Goal: Task Accomplishment & Management: Manage account settings

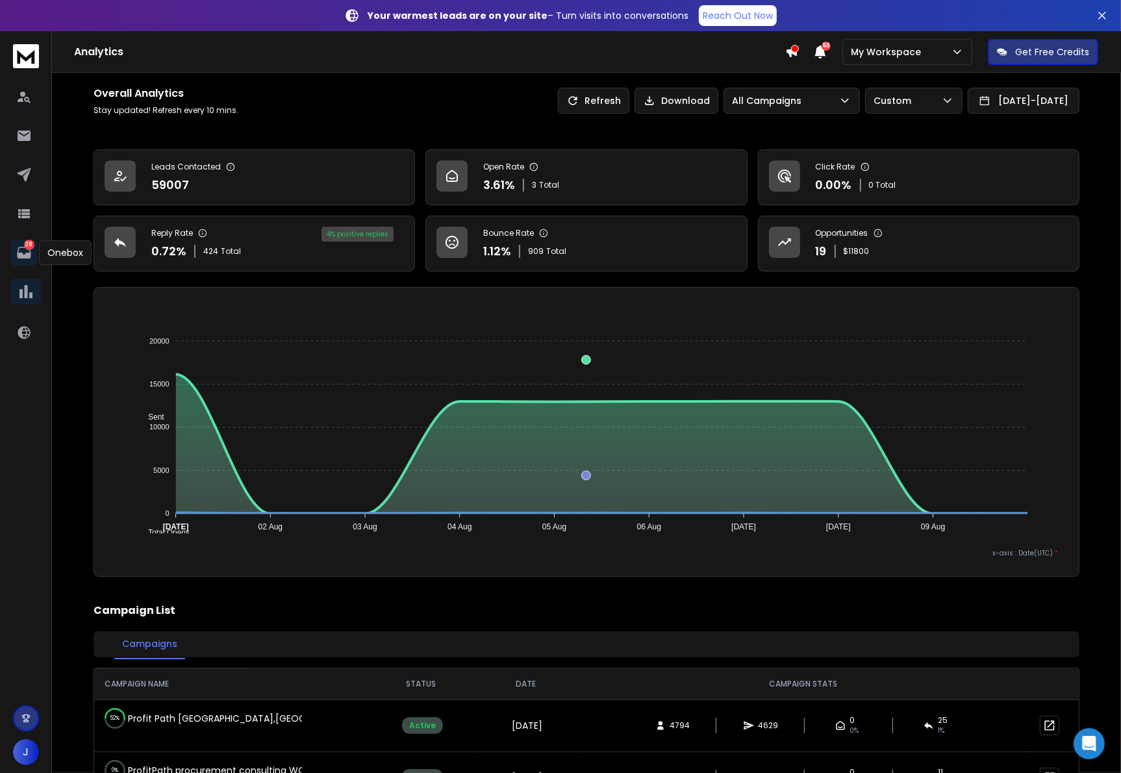
click at [23, 260] on link "38" at bounding box center [24, 253] width 26 height 26
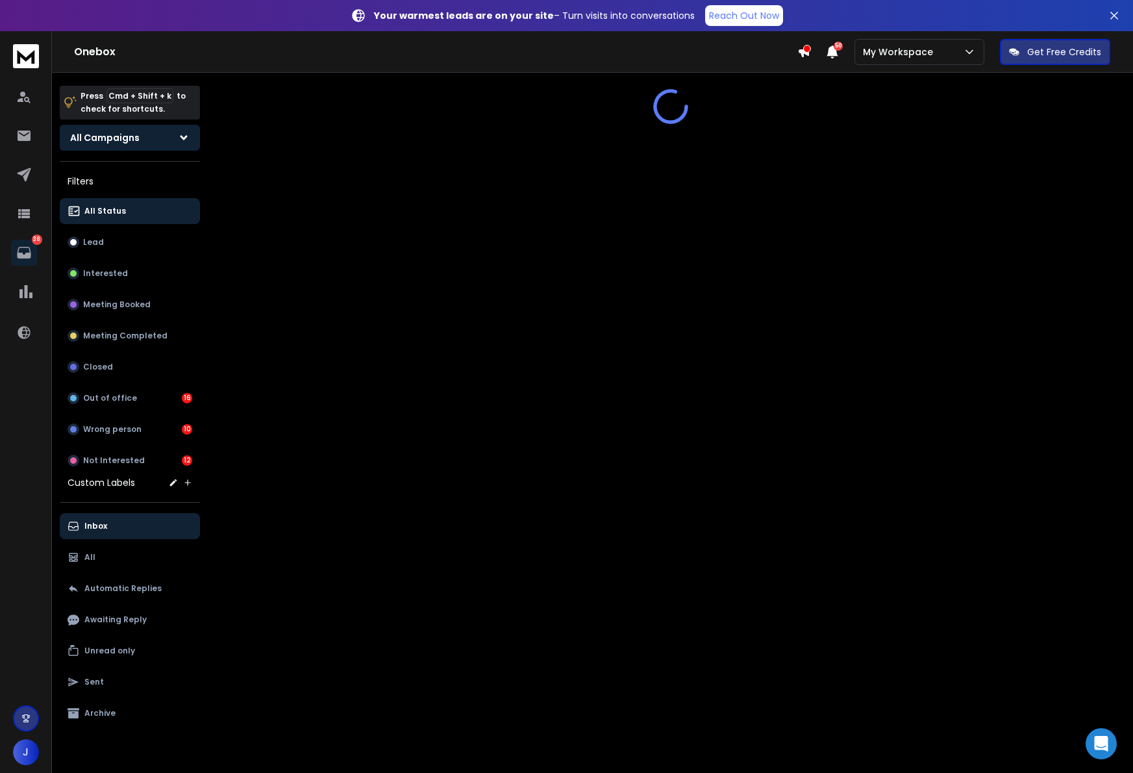
click at [184, 138] on icon at bounding box center [184, 138] width 12 height 12
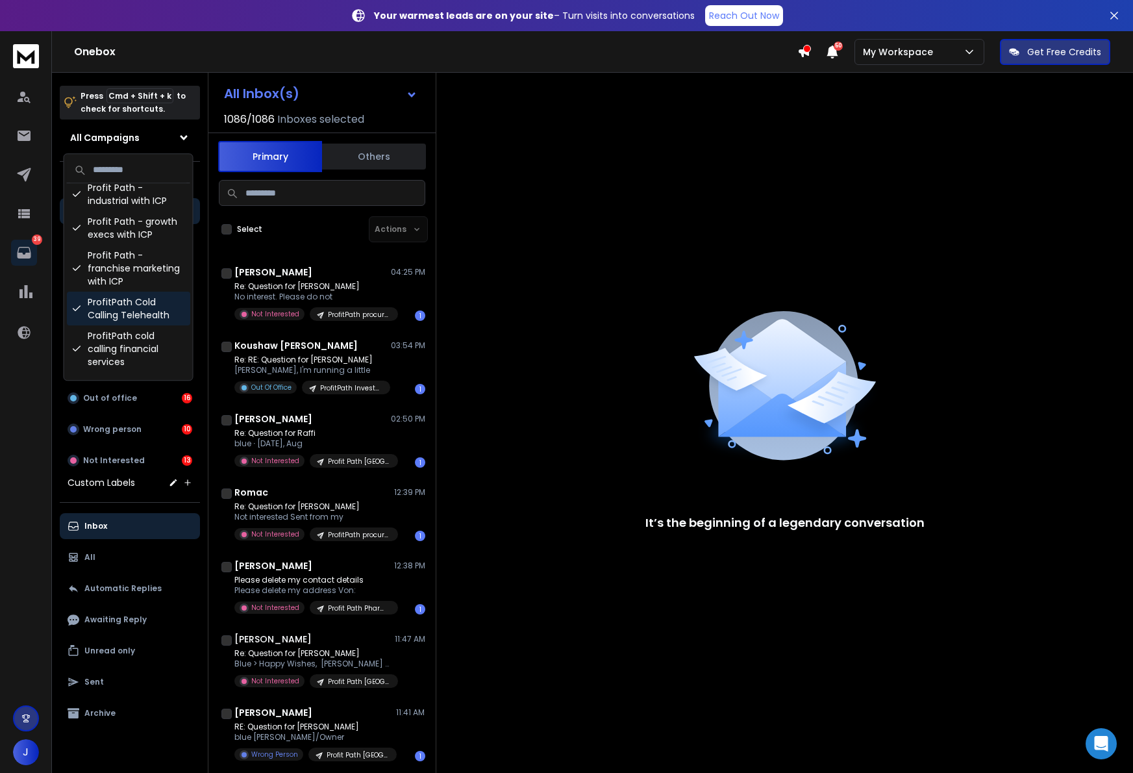
scroll to position [978, 0]
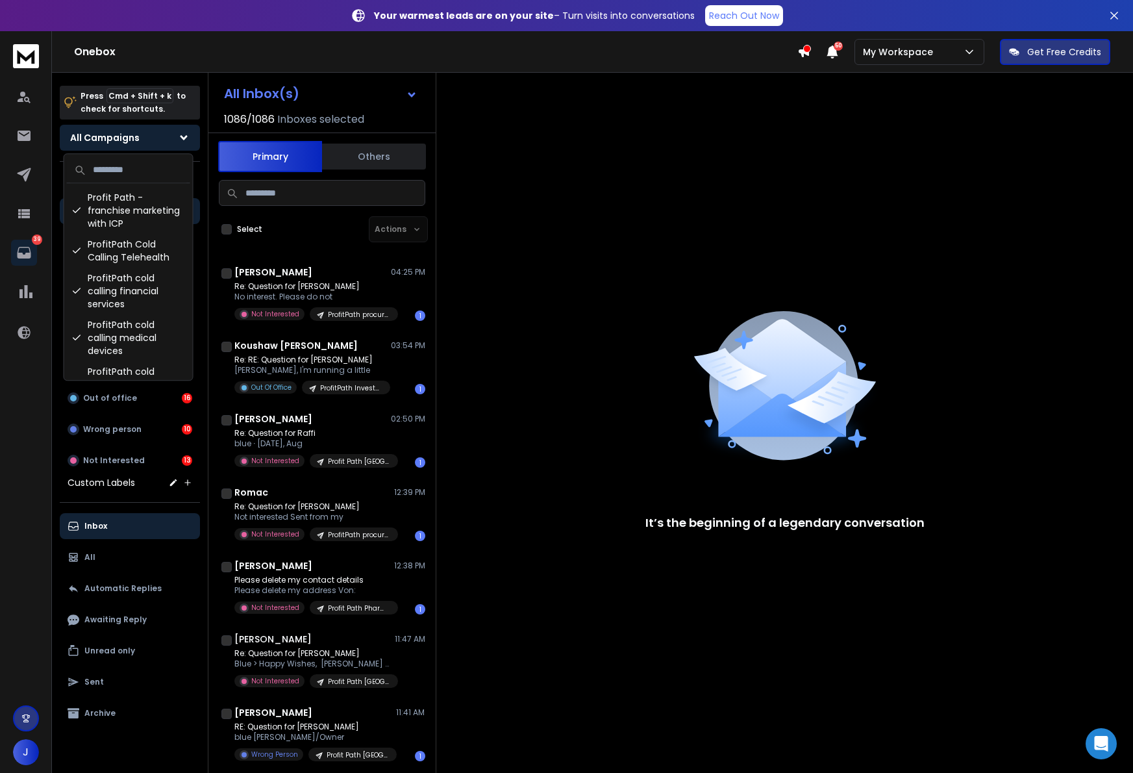
click at [178, 138] on icon at bounding box center [184, 138] width 12 height 12
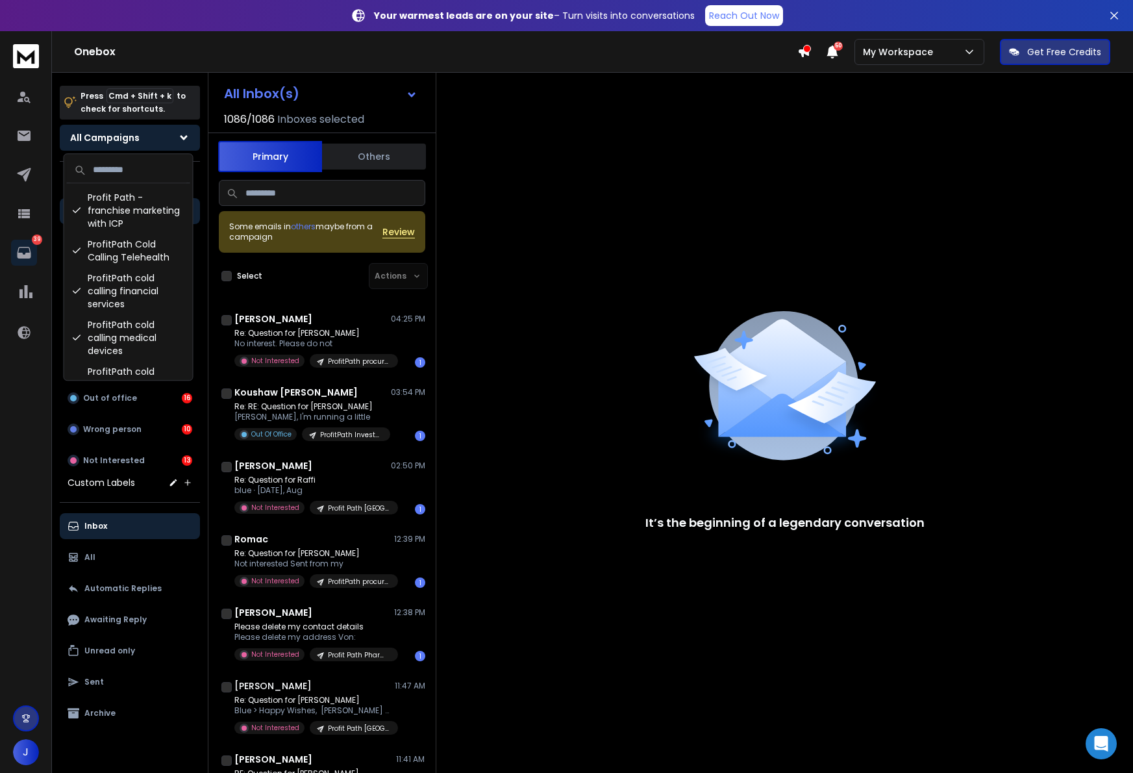
click at [188, 138] on button "All Campaigns" at bounding box center [130, 138] width 140 height 26
click at [186, 142] on button "All Campaigns" at bounding box center [130, 138] width 140 height 26
click at [158, 121] on div "Press Cmd + Shift + k to check for shortcuts. All Campaigns All Campaigns" at bounding box center [130, 116] width 140 height 70
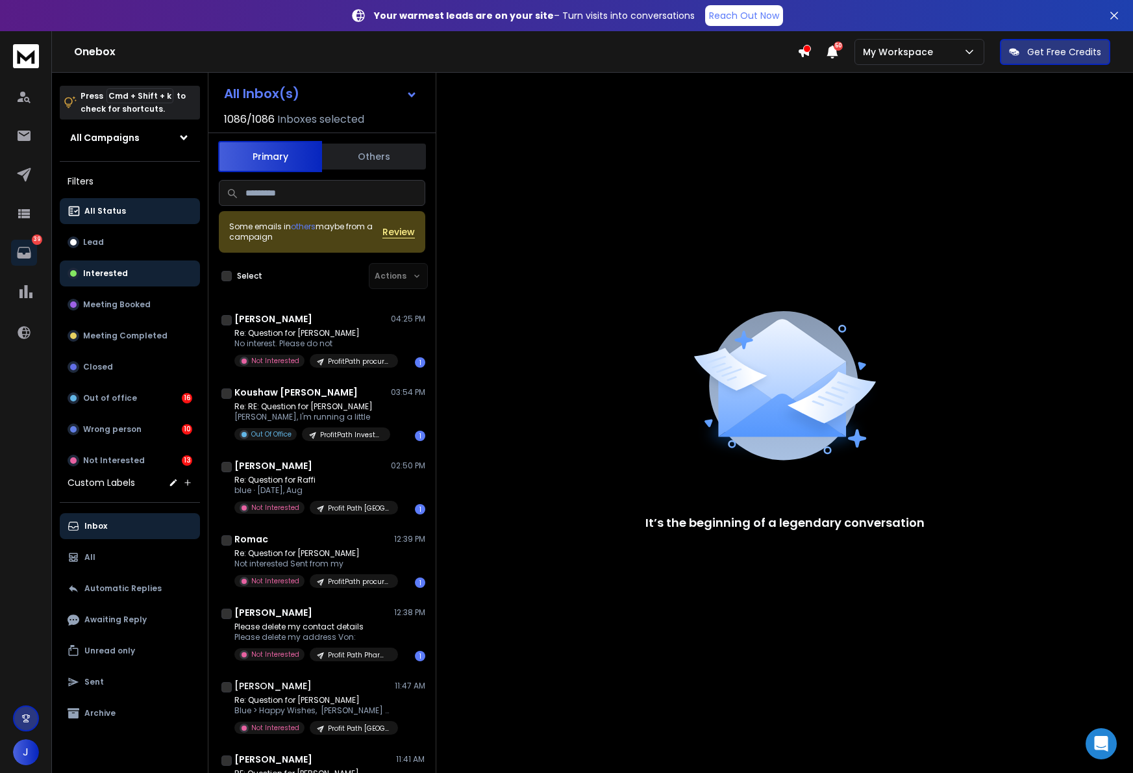
click at [122, 271] on p "Interested" at bounding box center [105, 273] width 45 height 10
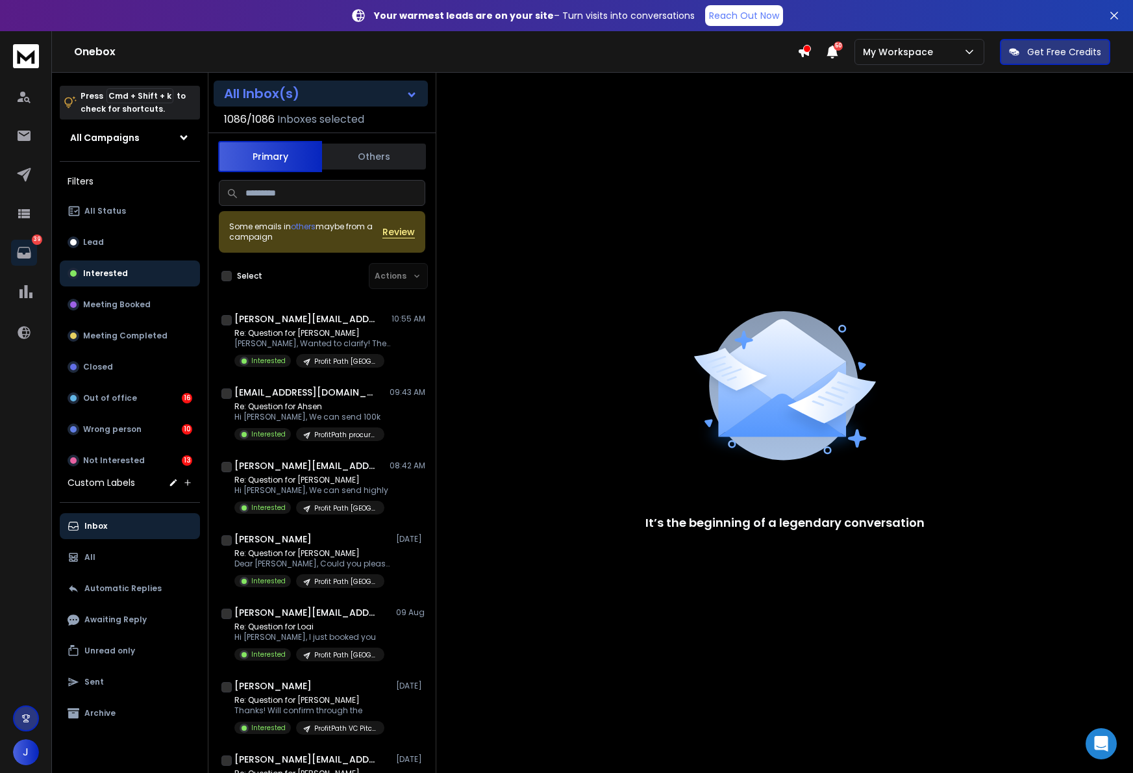
click at [414, 99] on icon at bounding box center [412, 95] width 12 height 12
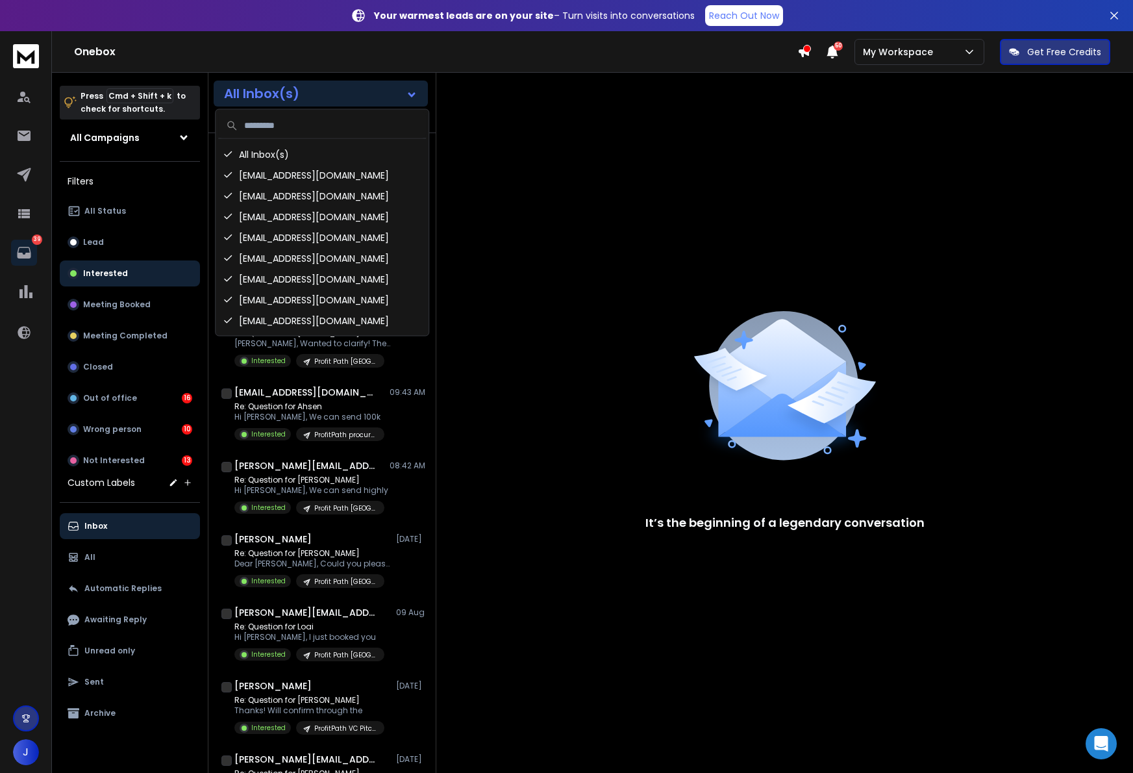
click at [414, 99] on icon at bounding box center [412, 95] width 12 height 12
click at [377, 93] on button "All Inbox(s)" at bounding box center [321, 94] width 214 height 26
click at [363, 60] on div "Onebox 50 My Workspace Get Free Credits" at bounding box center [566, 52] width 1133 height 42
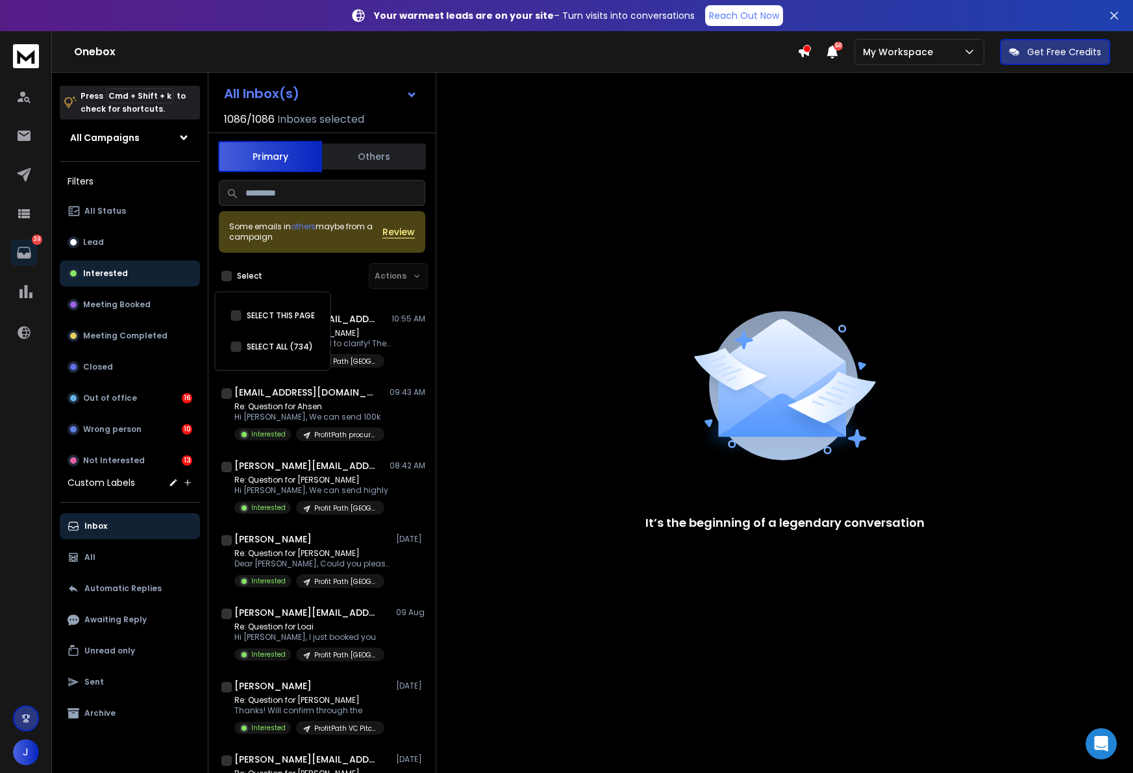
click at [238, 350] on button "SELECT THIS PAGE" at bounding box center [236, 347] width 10 height 10
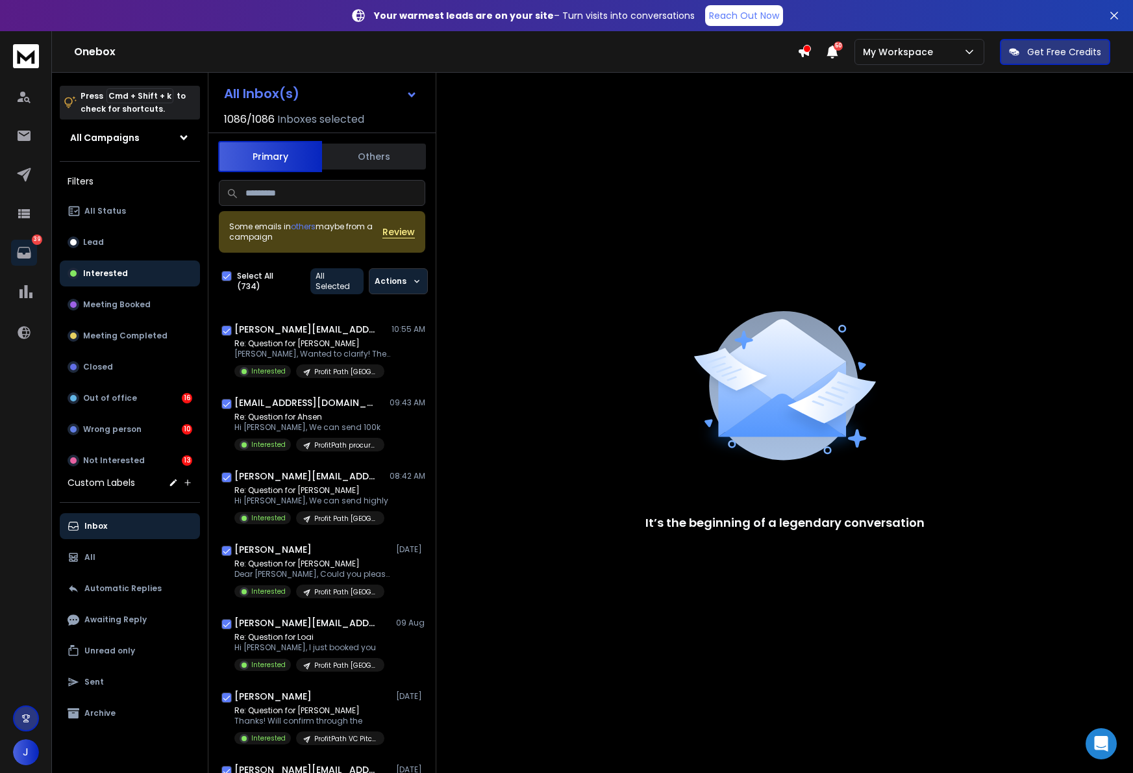
click at [425, 279] on button "Actions" at bounding box center [398, 281] width 59 height 26
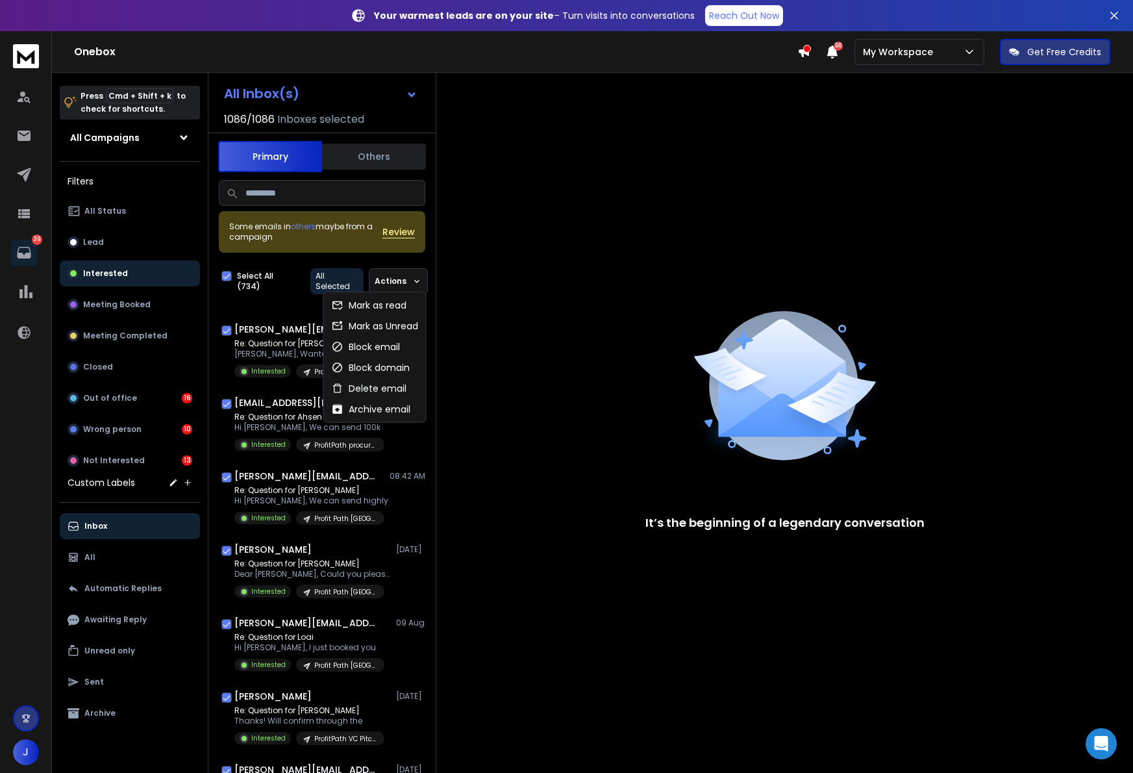
click at [516, 152] on div "It’s the beginning of a legendary conversation" at bounding box center [784, 401] width 697 height 657
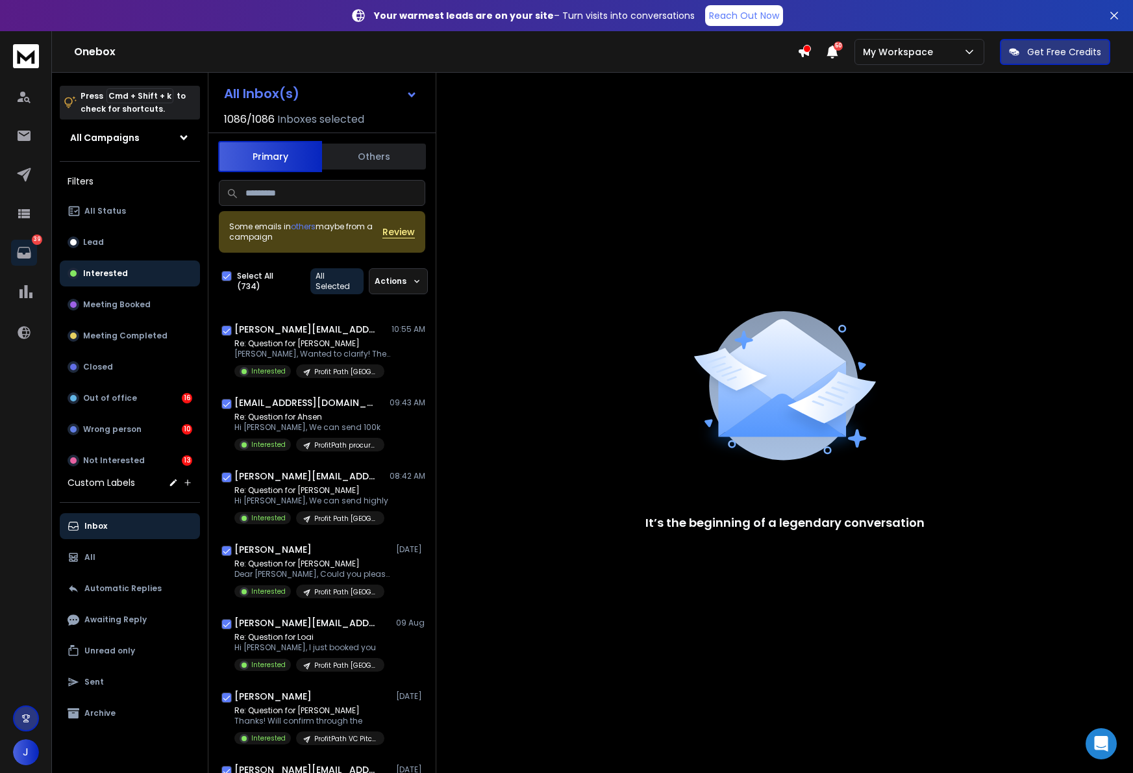
click at [103, 94] on p "Press Cmd + Shift + k to check for shortcuts." at bounding box center [133, 103] width 105 height 26
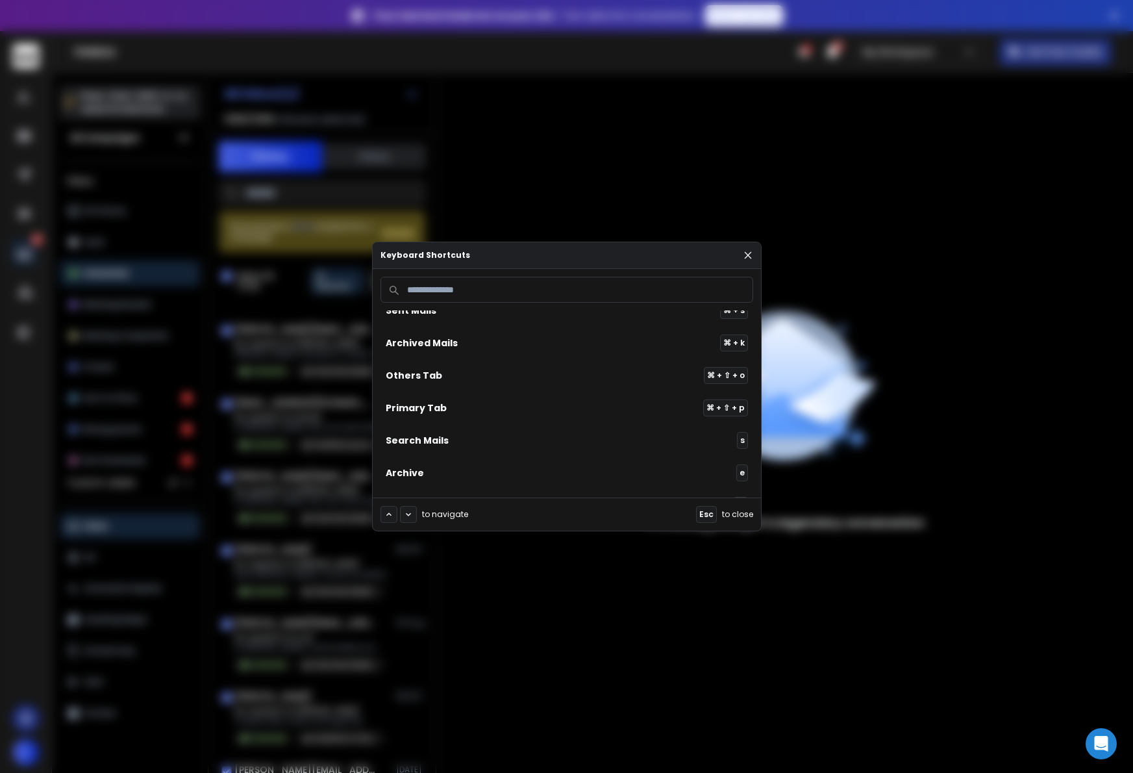
scroll to position [228, 0]
click at [748, 256] on icon at bounding box center [747, 255] width 7 height 7
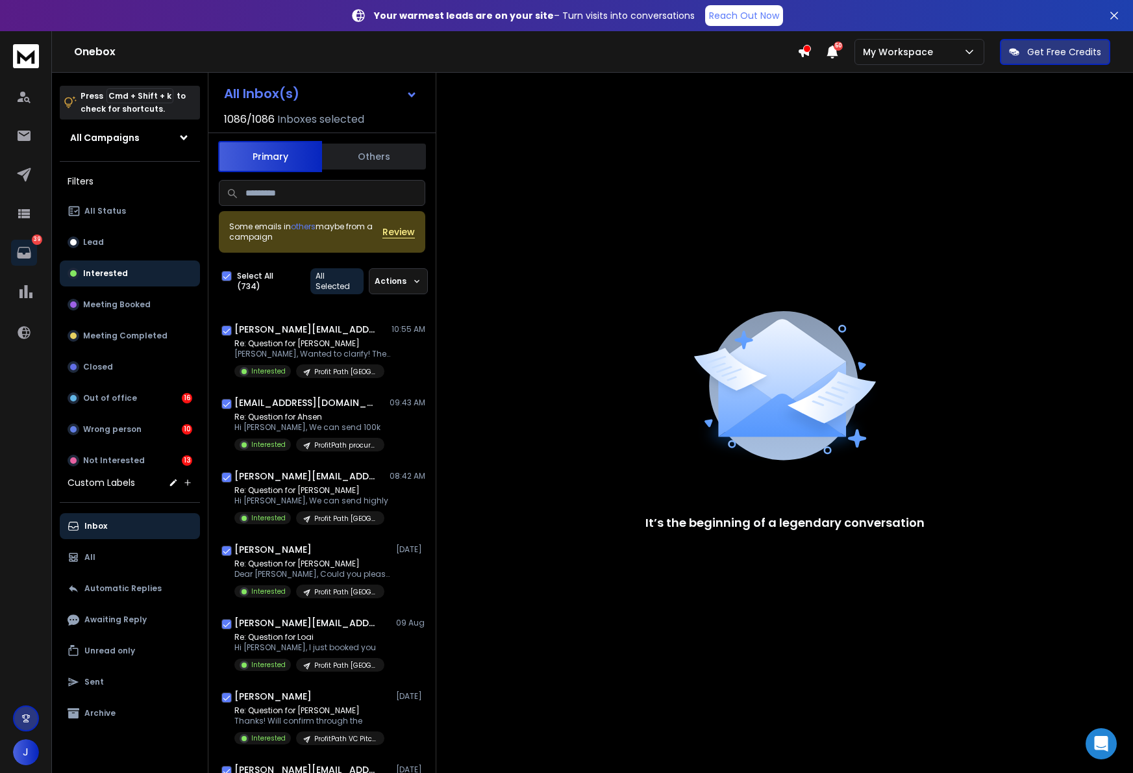
drag, startPoint x: 436, startPoint y: 424, endPoint x: 519, endPoint y: 439, distance: 83.8
click at [519, 439] on div "It’s the beginning of a legendary conversation" at bounding box center [784, 401] width 697 height 657
click at [384, 159] on button "Others" at bounding box center [374, 156] width 104 height 29
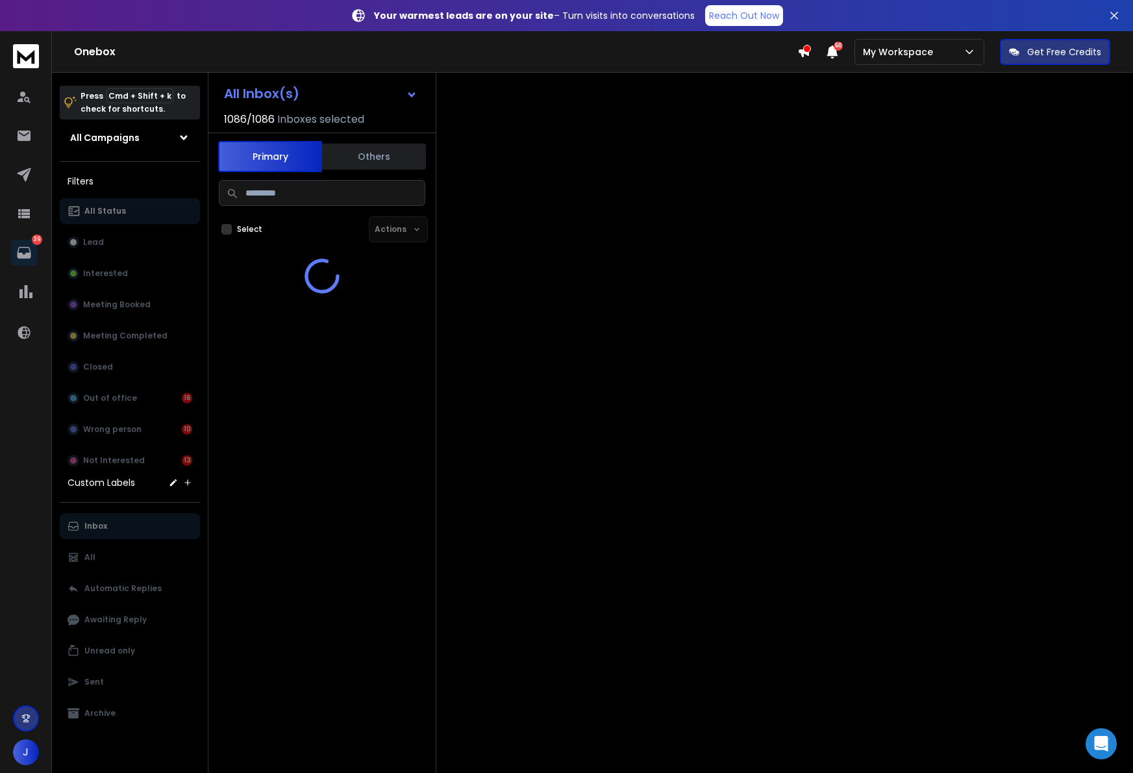
click at [275, 162] on button "Primary" at bounding box center [270, 156] width 104 height 31
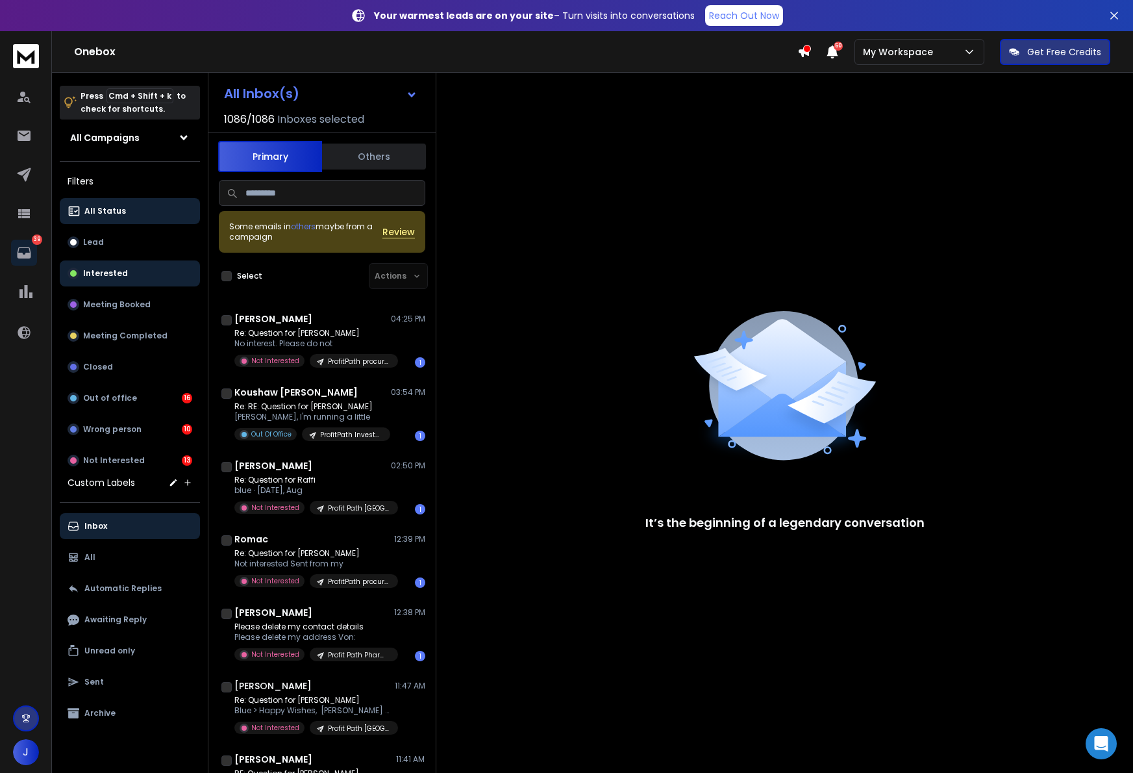
click at [106, 273] on p "Interested" at bounding box center [105, 273] width 45 height 10
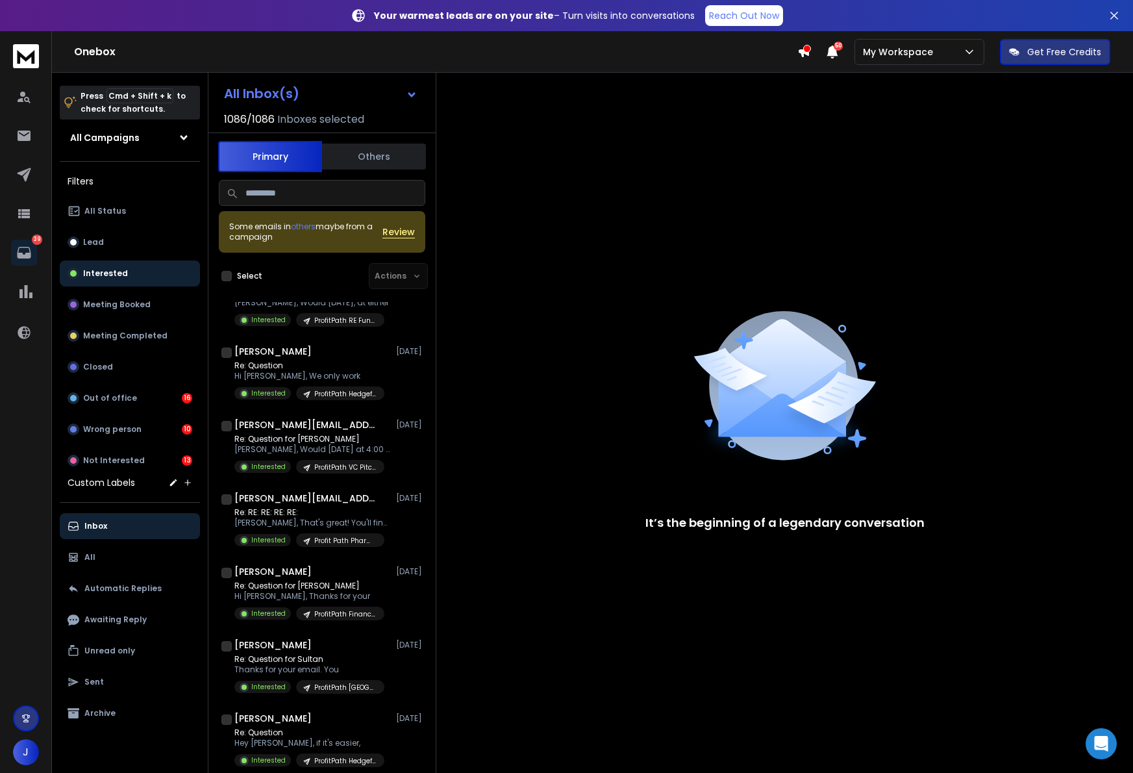
scroll to position [13097, 0]
